Goal: Task Accomplishment & Management: Manage account settings

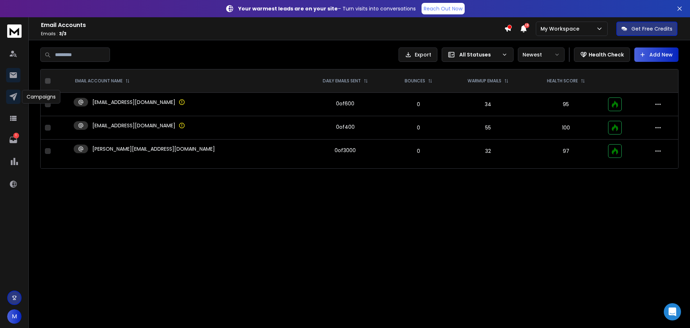
click at [11, 99] on icon at bounding box center [13, 96] width 9 height 9
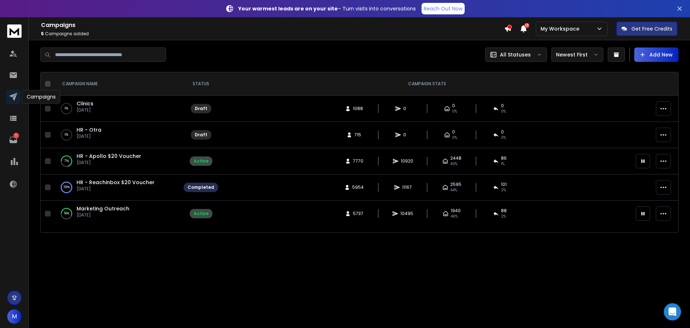
click at [238, 282] on div "Your warmest leads are on your site – Turn visits into conversations Reach Out …" at bounding box center [345, 164] width 690 height 328
click at [361, 275] on div "Your warmest leads are on your site – Turn visits into conversations Reach Out …" at bounding box center [345, 164] width 690 height 328
click at [668, 306] on div "Open Intercom Messenger" at bounding box center [672, 311] width 19 height 19
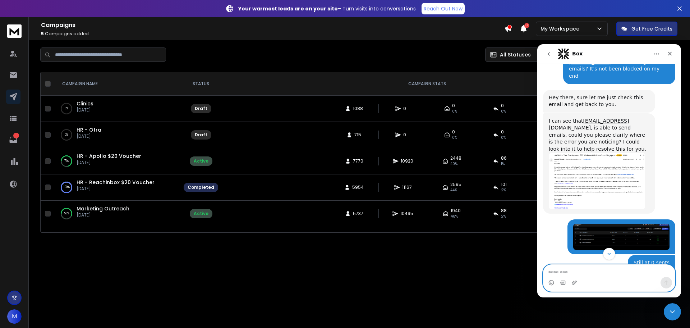
scroll to position [12539, 0]
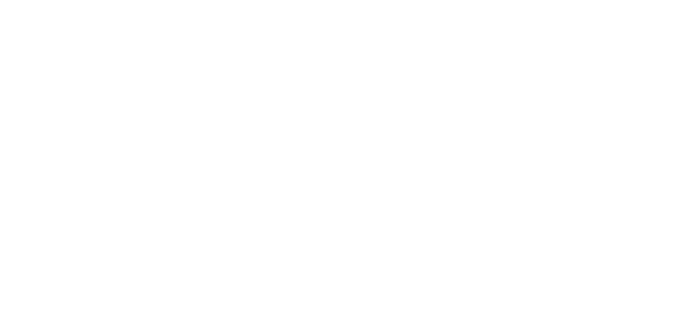
scroll to position [0, 0]
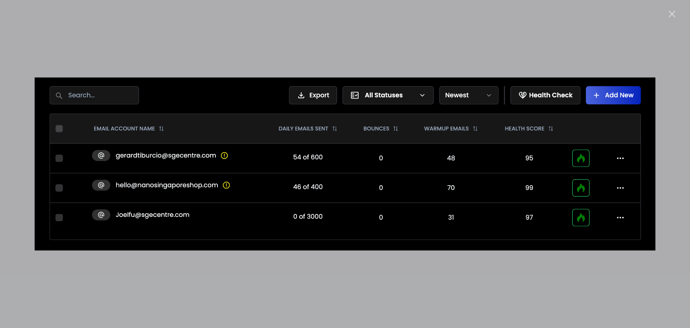
click at [363, 299] on div "Intercom messenger" at bounding box center [345, 164] width 690 height 328
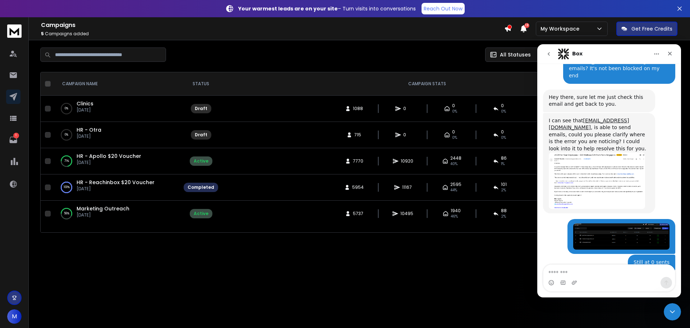
click at [312, 284] on div "Your warmest leads are on your site – Turn visits into conversations Reach Out …" at bounding box center [345, 164] width 690 height 328
click at [12, 73] on icon at bounding box center [13, 75] width 7 height 6
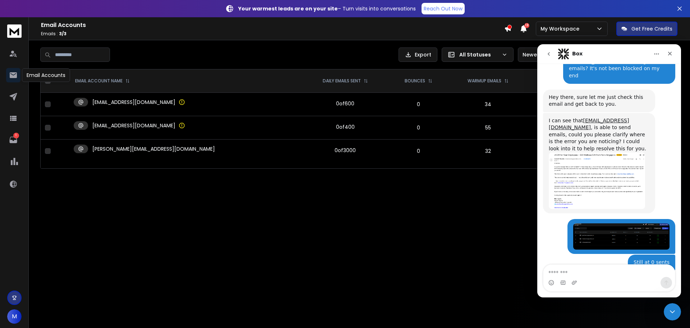
drag, startPoint x: 278, startPoint y: 243, endPoint x: 157, endPoint y: 110, distance: 179.8
click at [270, 230] on div "Your warmest leads are on your site – Turn visits into conversations Reach Out …" at bounding box center [345, 164] width 690 height 328
click at [674, 52] on div "Close" at bounding box center [669, 53] width 13 height 13
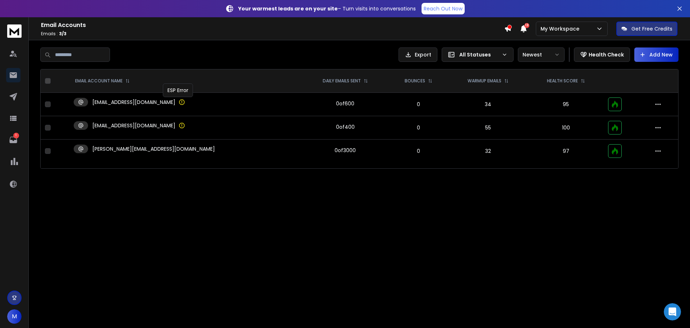
click at [179, 101] on icon at bounding box center [181, 101] width 7 height 7
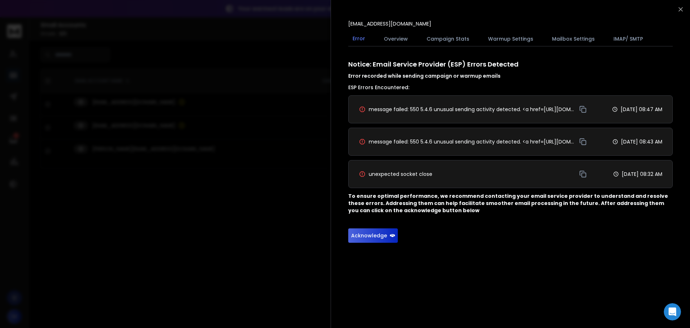
click at [376, 240] on button "Acknowledge" at bounding box center [373, 235] width 50 height 14
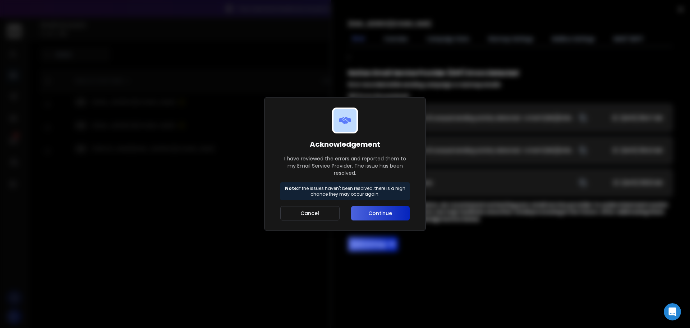
click at [380, 210] on button "Continue" at bounding box center [380, 213] width 59 height 14
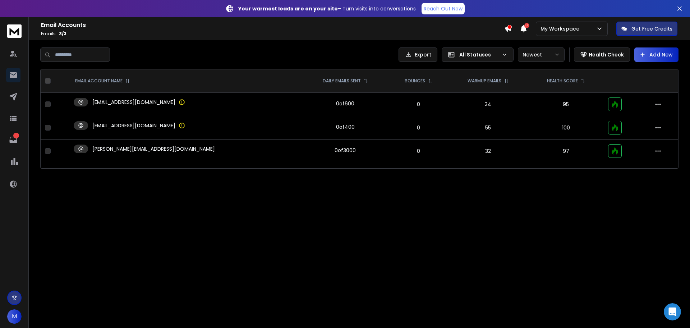
drag, startPoint x: 238, startPoint y: 237, endPoint x: 213, endPoint y: 169, distance: 72.9
click at [238, 237] on div "Your warmest leads are on your site – Turn visits into conversations Reach Out …" at bounding box center [345, 164] width 690 height 328
click at [181, 125] on icon at bounding box center [181, 125] width 1 height 2
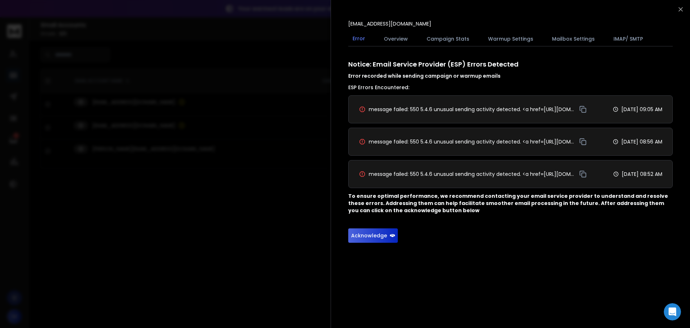
click at [377, 239] on button "Acknowledge" at bounding box center [373, 235] width 50 height 14
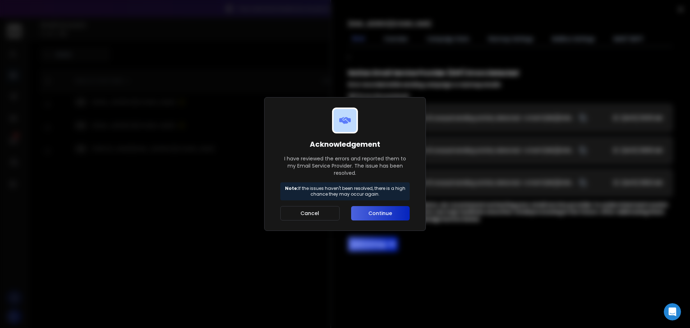
click at [386, 209] on button "Continue" at bounding box center [380, 213] width 59 height 14
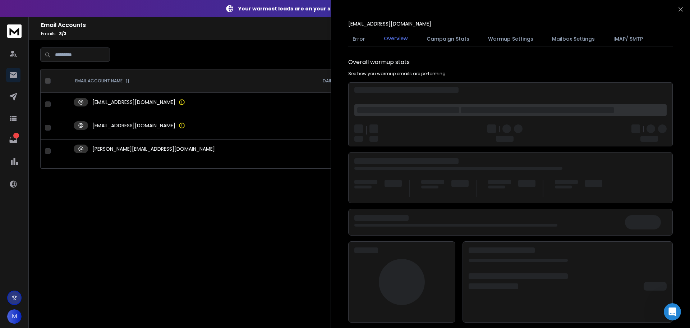
click at [253, 245] on div "Your warmest leads are on your site – Turn visits into conversations Reach Out …" at bounding box center [345, 164] width 690 height 328
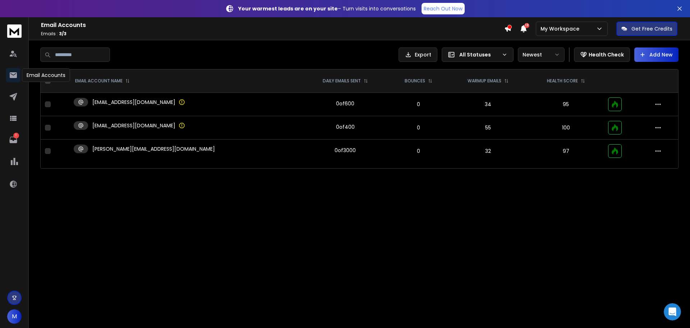
click at [15, 75] on icon at bounding box center [13, 75] width 7 height 6
click at [15, 97] on icon at bounding box center [13, 96] width 9 height 9
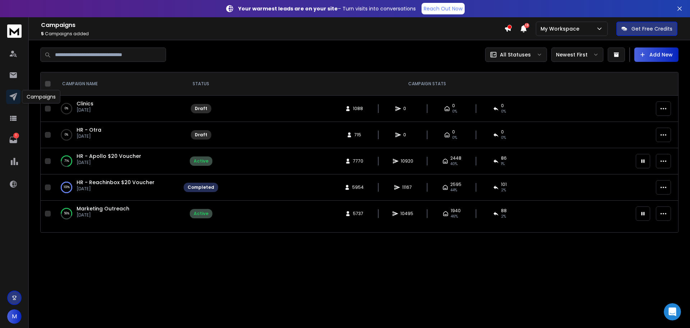
click at [290, 281] on div "Your warmest leads are on your site – Turn visits into conversations Reach Out …" at bounding box center [345, 164] width 690 height 328
click at [277, 287] on div "Your warmest leads are on your site – Turn visits into conversations Reach Out …" at bounding box center [345, 164] width 690 height 328
drag, startPoint x: 571, startPoint y: 261, endPoint x: 125, endPoint y: 165, distance: 456.3
click at [65, 103] on div "Your warmest leads are on your site – Turn visits into conversations Reach Out …" at bounding box center [345, 164] width 690 height 328
click at [195, 253] on div "Your warmest leads are on your site – Turn visits into conversations Reach Out …" at bounding box center [345, 164] width 690 height 328
